Goal: Task Accomplishment & Management: Manage account settings

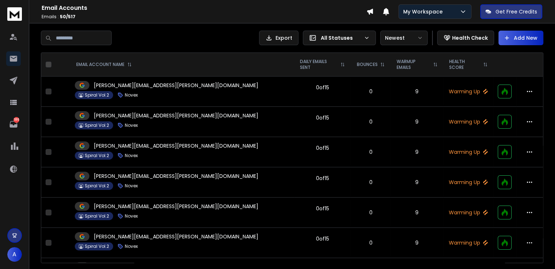
click at [450, 15] on div "My Workspace" at bounding box center [435, 11] width 64 height 7
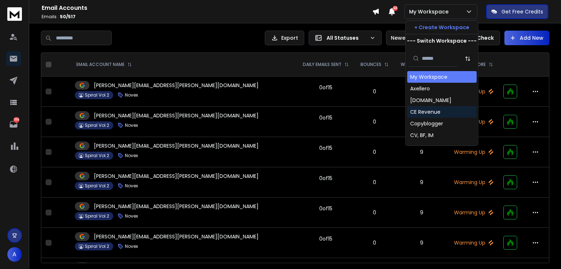
click at [425, 112] on div "CE Revenue" at bounding box center [425, 111] width 30 height 7
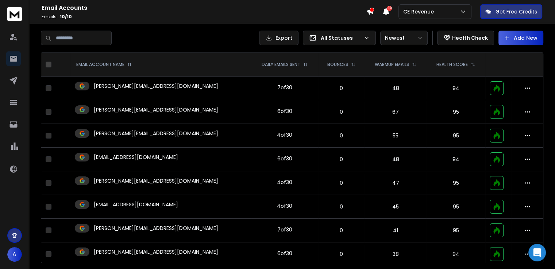
scroll to position [55, 0]
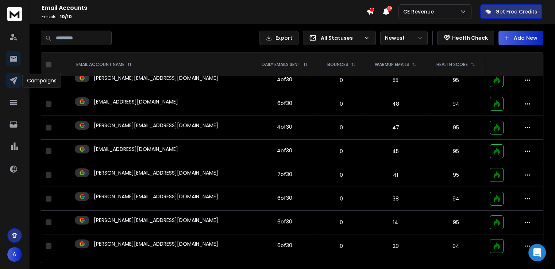
click at [19, 77] on link at bounding box center [13, 80] width 15 height 15
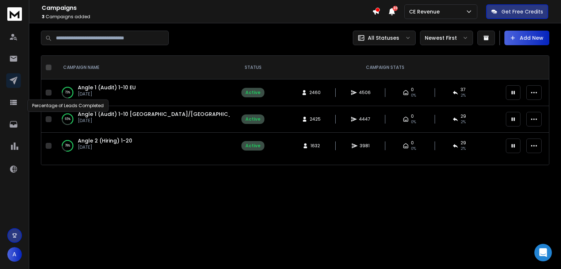
click at [146, 90] on div "72 % Angle 1 (Audit) 1-10 EU 3 months ago" at bounding box center [146, 93] width 168 height 18
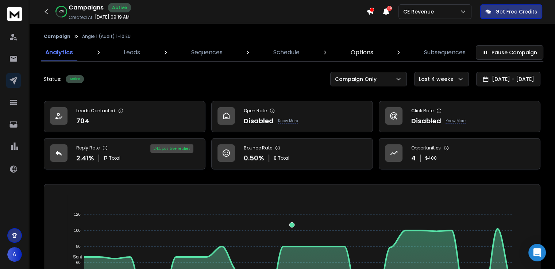
click at [359, 56] on p "Options" at bounding box center [362, 52] width 23 height 9
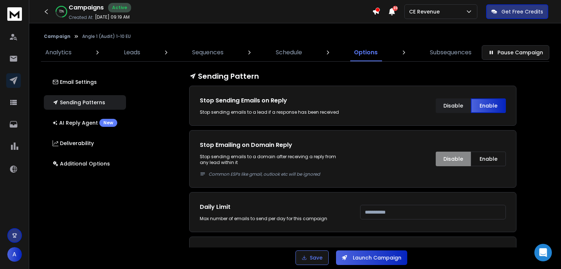
scroll to position [358, 0]
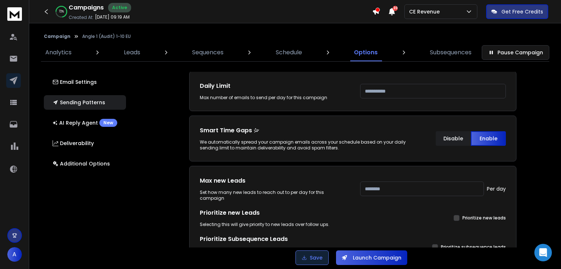
click at [319, 255] on button "Save" at bounding box center [311, 258] width 33 height 15
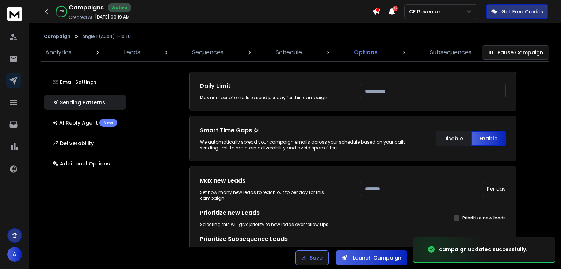
click at [350, 258] on button "Launch Campaign" at bounding box center [371, 258] width 71 height 15
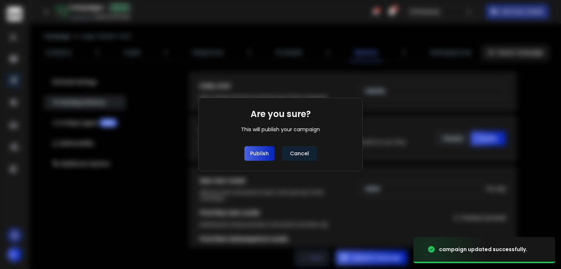
click at [252, 158] on button "Publish" at bounding box center [259, 153] width 30 height 15
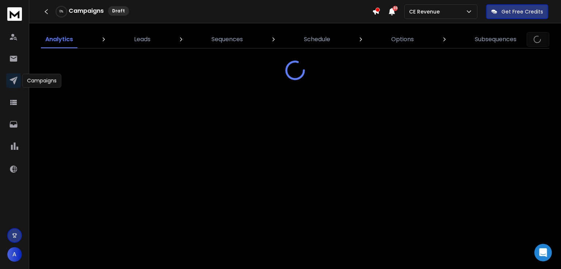
click at [12, 78] on icon at bounding box center [13, 80] width 9 height 9
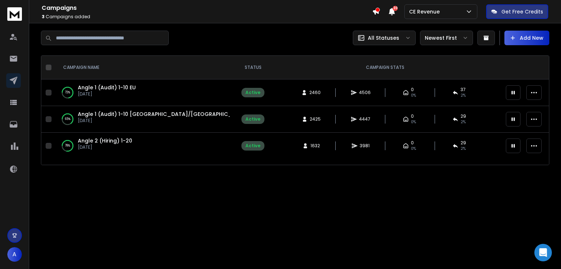
click at [94, 112] on span "Angle 1 (Audit) 1-10 USA/CA" at bounding box center [163, 114] width 171 height 7
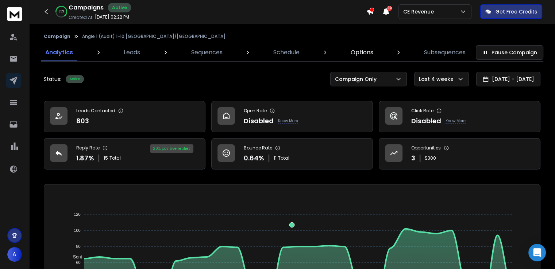
click at [356, 54] on p "Options" at bounding box center [362, 52] width 23 height 9
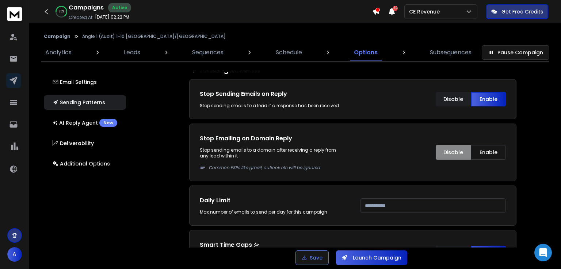
scroll to position [365, 0]
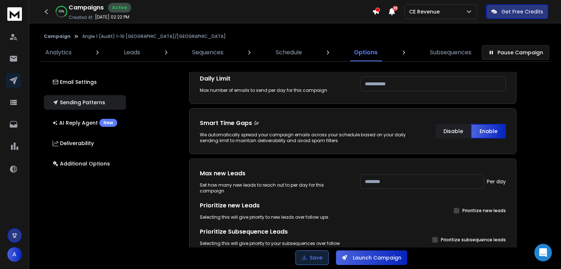
click at [308, 258] on button "Save" at bounding box center [311, 258] width 33 height 15
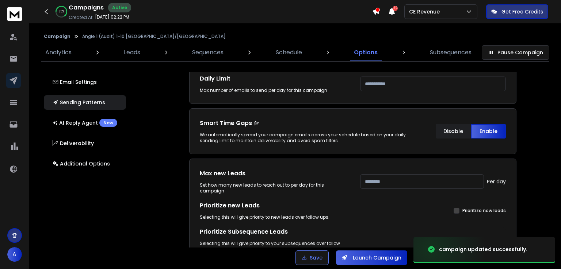
click at [358, 258] on button "Launch Campaign" at bounding box center [371, 258] width 71 height 15
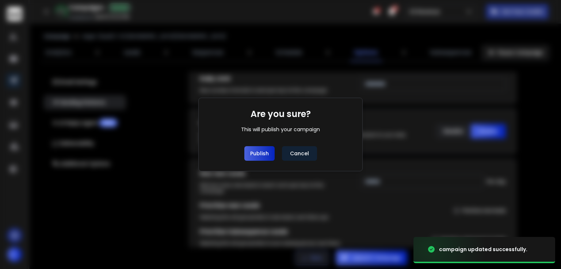
click at [248, 153] on button "Publish" at bounding box center [259, 153] width 30 height 15
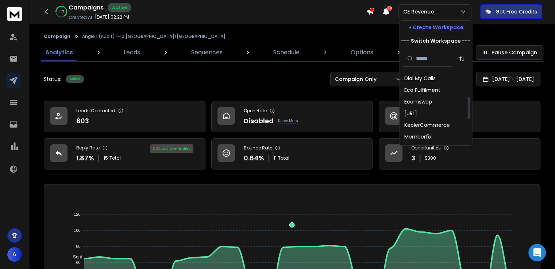
scroll to position [82, 0]
drag, startPoint x: 475, startPoint y: 79, endPoint x: 476, endPoint y: 105, distance: 25.6
click at [470, 105] on div at bounding box center [469, 108] width 3 height 23
click at [441, 107] on div "Ezblog.ai" at bounding box center [435, 112] width 69 height 12
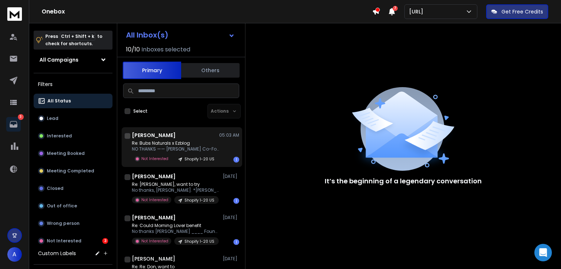
click at [203, 140] on div "[PERSON_NAME] 05:03 AM Re: Bubs Naturals x Ezblog NO THANKS —— [PERSON_NAME] Co…" at bounding box center [185, 147] width 107 height 31
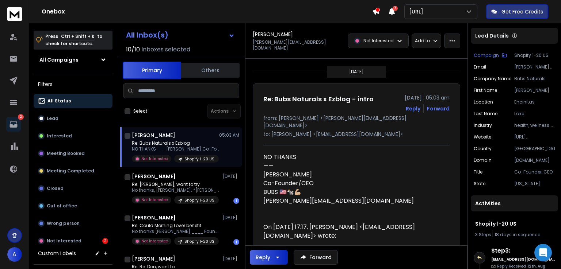
click at [452, 42] on button "button" at bounding box center [452, 41] width 16 height 15
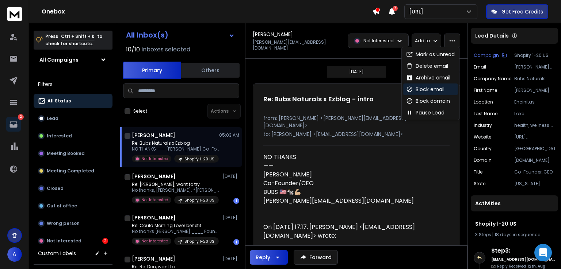
click at [441, 88] on div "Block email" at bounding box center [425, 89] width 38 height 7
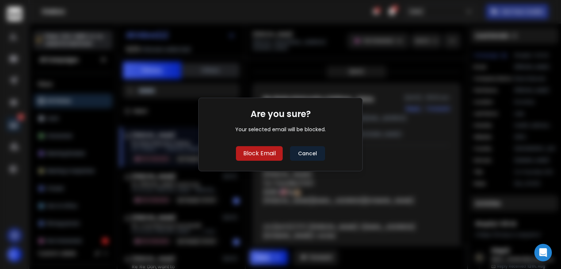
click at [241, 151] on button "Block Email" at bounding box center [259, 153] width 47 height 15
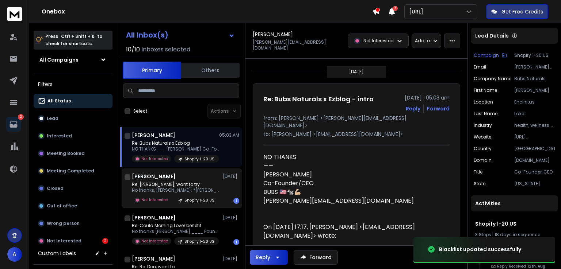
click at [212, 189] on p "No thanks, Hans. *Elizabeth Gazda*" at bounding box center [176, 191] width 88 height 6
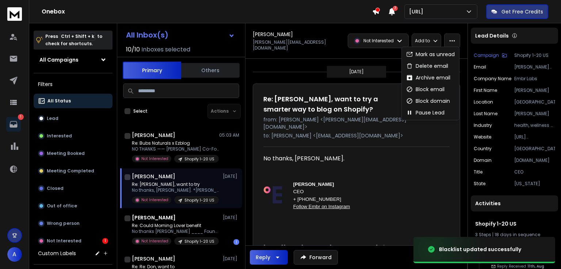
click at [456, 40] on button "button" at bounding box center [452, 41] width 16 height 15
click at [443, 88] on div "Block email" at bounding box center [425, 89] width 38 height 7
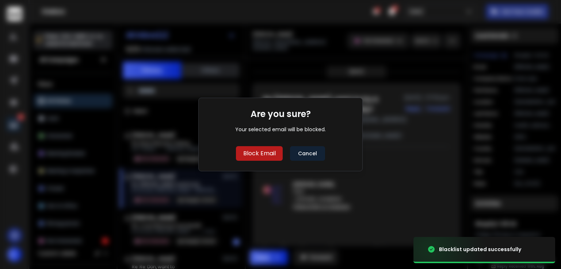
click at [249, 154] on button "Block Email" at bounding box center [259, 153] width 47 height 15
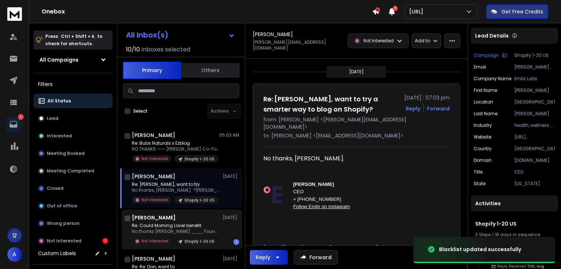
click at [219, 224] on div "Re: Could Morning Lover benefit No thanks Cara ____ Founder Not Interested Shop…" at bounding box center [185, 234] width 107 height 22
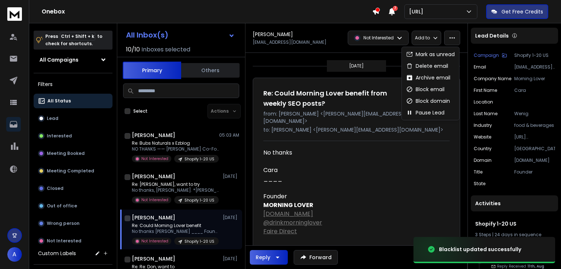
click at [450, 39] on icon "button" at bounding box center [452, 38] width 7 height 7
click at [418, 85] on div "Block email" at bounding box center [430, 90] width 54 height 12
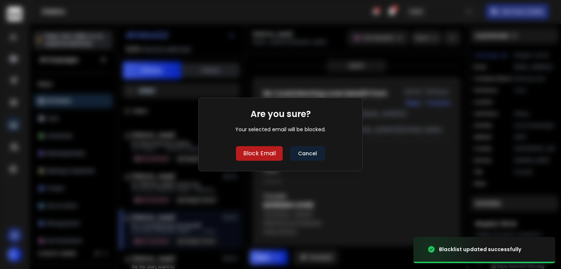
click at [274, 148] on button "Block Email" at bounding box center [259, 153] width 47 height 15
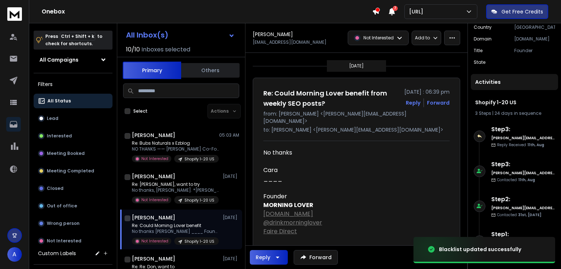
scroll to position [135, 0]
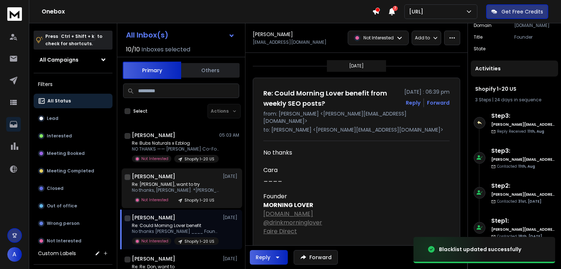
click at [205, 183] on p "Re: Elizabeth, want to try" at bounding box center [176, 185] width 88 height 6
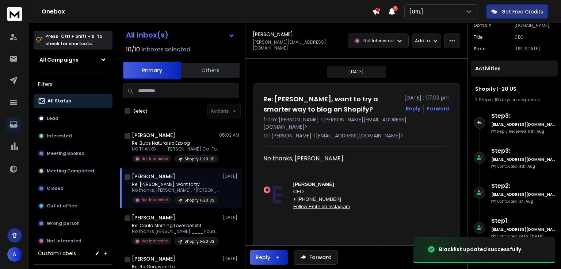
click at [185, 126] on div "Sean Lake 05:03 AM Re: Bubs Naturals x Ezblog NO THANKS —— Sean Lake Co-Founder…" at bounding box center [181, 225] width 128 height 199
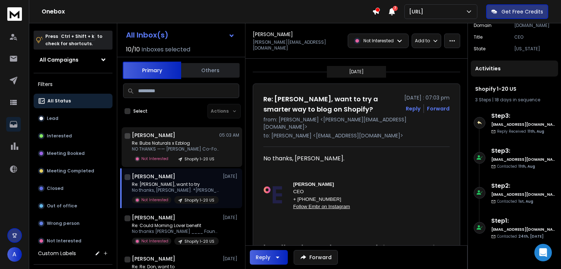
click at [188, 135] on div "Sean Lake 05:03 AM" at bounding box center [185, 135] width 107 height 7
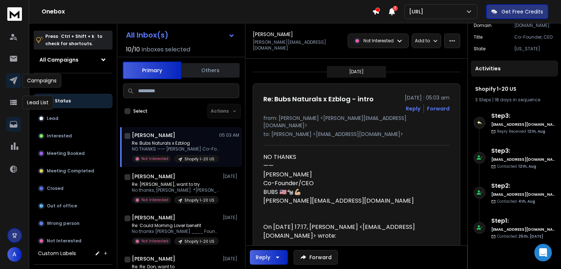
click at [15, 75] on link at bounding box center [13, 80] width 15 height 15
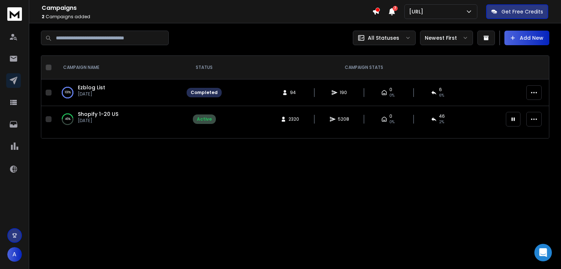
click at [139, 106] on td "46 % Shopify 1-20 US 2 months ago" at bounding box center [118, 119] width 128 height 27
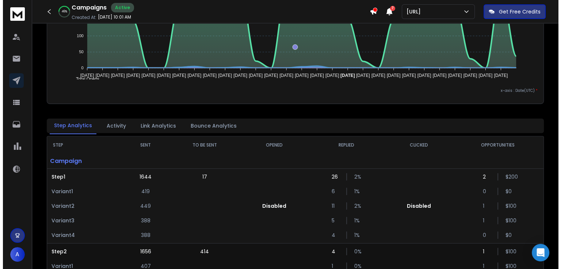
scroll to position [365, 0]
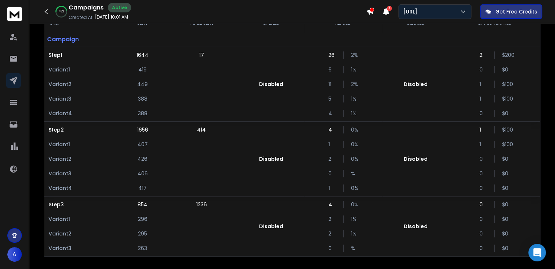
click at [449, 12] on div "Ezblog.ai" at bounding box center [435, 11] width 64 height 7
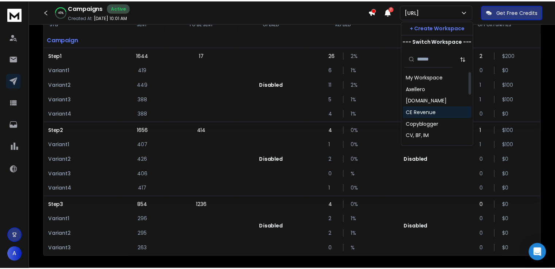
scroll to position [122, 0]
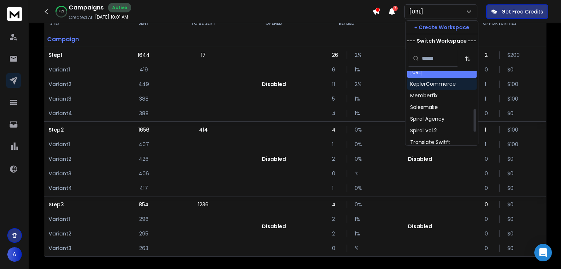
click at [454, 84] on div "KeplerCommerce" at bounding box center [433, 83] width 46 height 7
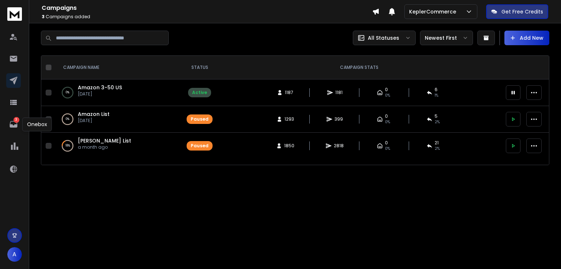
click at [14, 127] on icon at bounding box center [13, 124] width 8 height 7
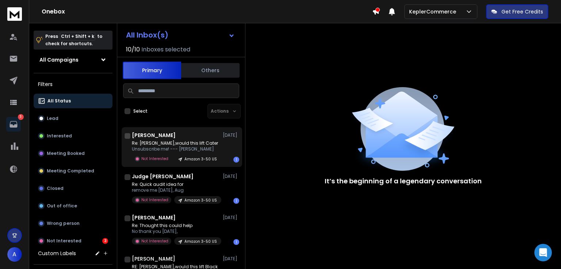
click at [201, 146] on p "Unsubscribe me! --- [PERSON_NAME]" at bounding box center [176, 149] width 88 height 6
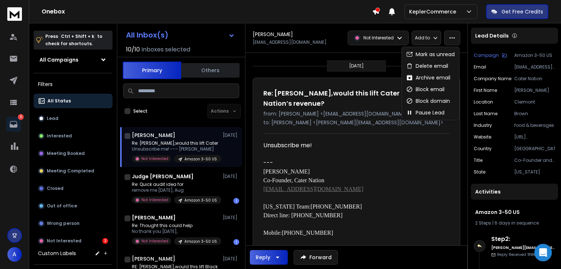
click at [445, 41] on button "button" at bounding box center [452, 38] width 16 height 15
click at [415, 92] on div "Block email" at bounding box center [425, 89] width 38 height 7
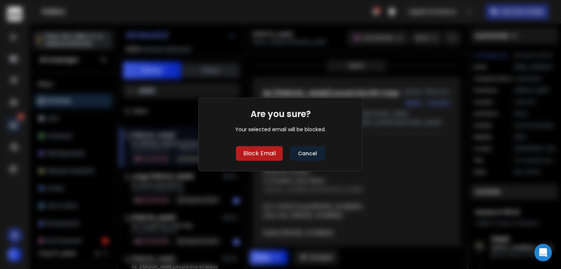
click at [275, 152] on button "Block Email" at bounding box center [259, 153] width 47 height 15
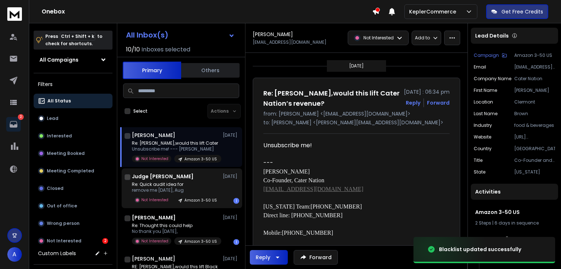
click at [200, 184] on p "Re: Quick audit idea for" at bounding box center [176, 185] width 88 height 6
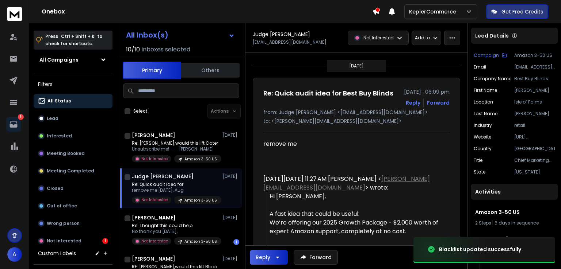
click at [454, 40] on icon "button" at bounding box center [452, 38] width 7 height 7
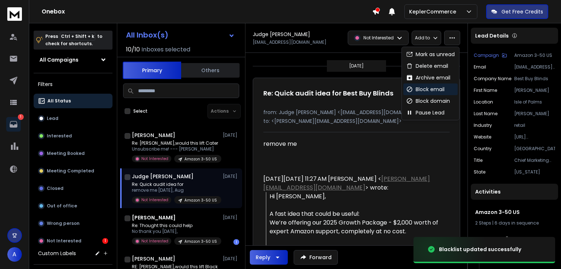
click at [429, 93] on div "Block email" at bounding box center [430, 90] width 54 height 12
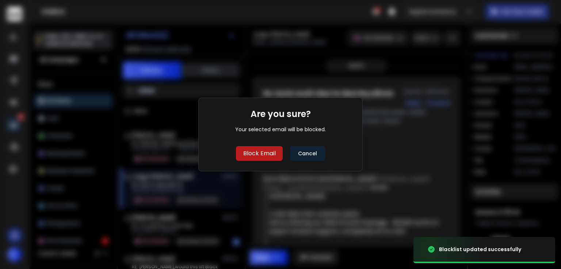
click at [253, 154] on button "Block Email" at bounding box center [259, 153] width 47 height 15
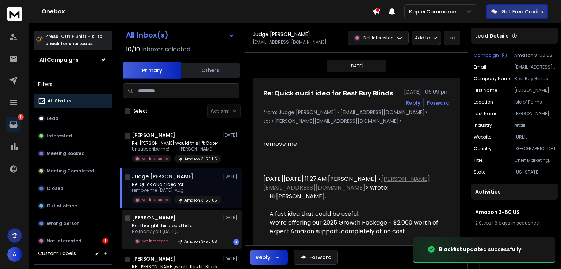
click at [177, 227] on p "Re: Thought this could help" at bounding box center [176, 226] width 88 height 6
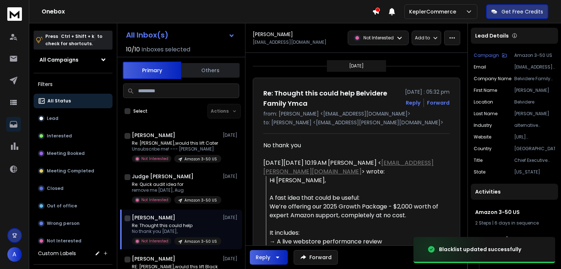
click at [449, 40] on button "button" at bounding box center [452, 38] width 16 height 15
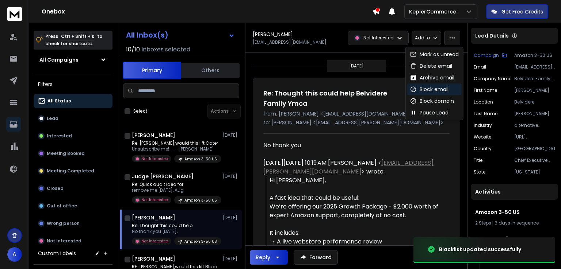
click at [422, 88] on div "Block email" at bounding box center [429, 89] width 38 height 7
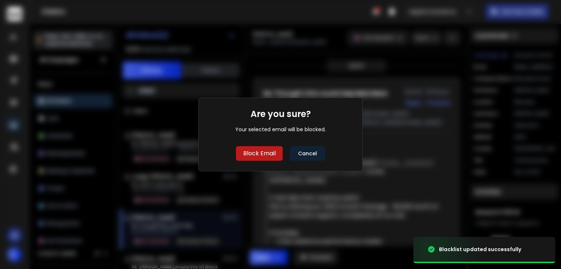
drag, startPoint x: 241, startPoint y: 156, endPoint x: 258, endPoint y: 156, distance: 17.5
click at [241, 156] on button "Block Email" at bounding box center [259, 153] width 47 height 15
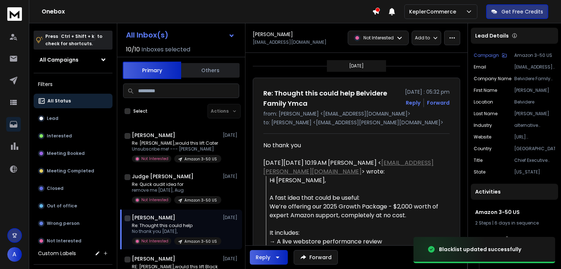
scroll to position [77, 0]
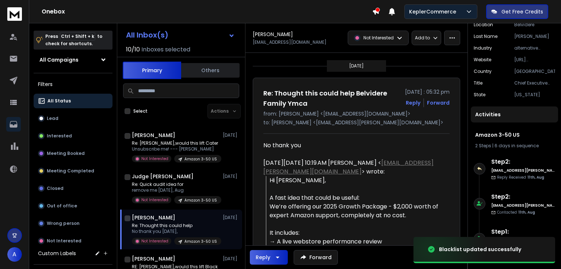
click at [435, 12] on p "KeplerCommerce" at bounding box center [434, 11] width 50 height 7
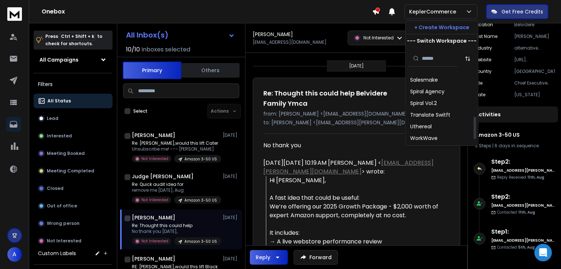
scroll to position [161, 0]
drag, startPoint x: 473, startPoint y: 84, endPoint x: 476, endPoint y: 141, distance: 57.0
click at [476, 142] on div at bounding box center [474, 132] width 3 height 23
click at [447, 115] on div "Uthereal" at bounding box center [441, 115] width 69 height 12
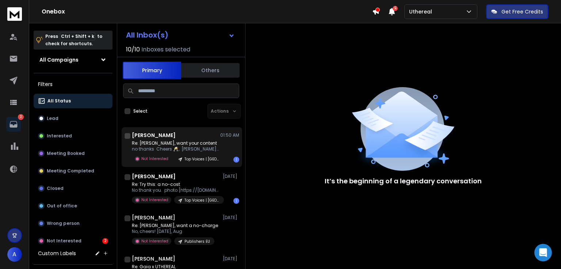
click at [220, 138] on p "01:50 AM" at bounding box center [229, 136] width 19 height 6
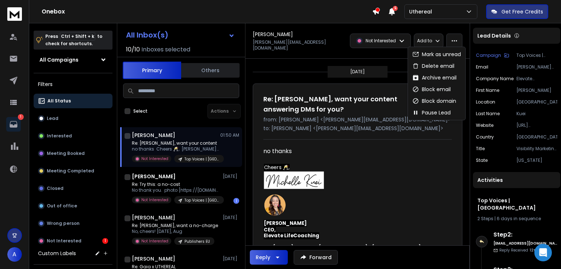
click at [457, 40] on icon "button" at bounding box center [454, 41] width 7 height 7
click at [444, 89] on div "Block email" at bounding box center [431, 89] width 38 height 7
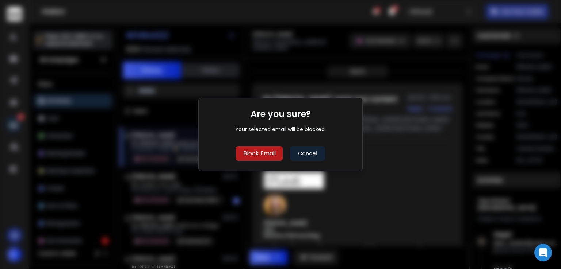
click at [269, 153] on button "Block Email" at bounding box center [259, 153] width 47 height 15
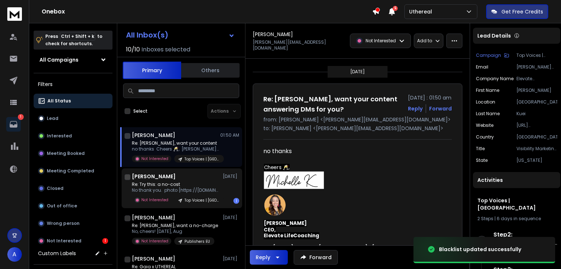
click at [211, 193] on p "No thank you. photo [https://[DOMAIN_NAME]/im/sh/dS9NbjllcTg4YWpsby8xNjgzNTU1MT…" at bounding box center [176, 191] width 88 height 6
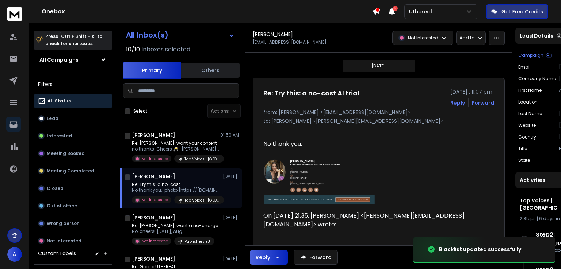
click at [494, 38] on button "button" at bounding box center [496, 38] width 16 height 15
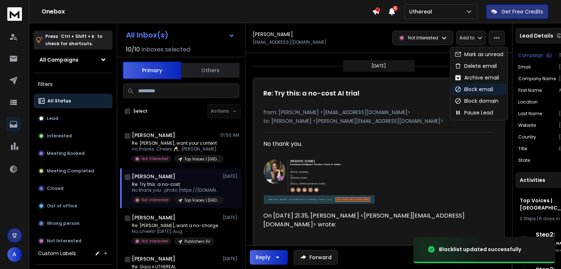
click at [459, 92] on icon at bounding box center [457, 89] width 7 height 7
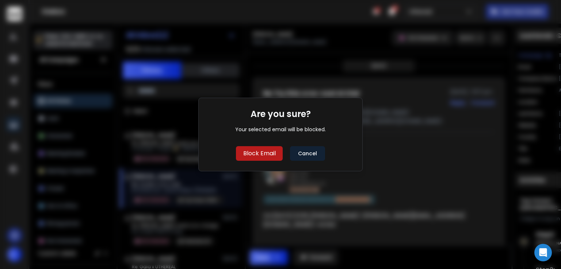
click at [239, 153] on button "Block Email" at bounding box center [259, 153] width 47 height 15
